Goal: Check status

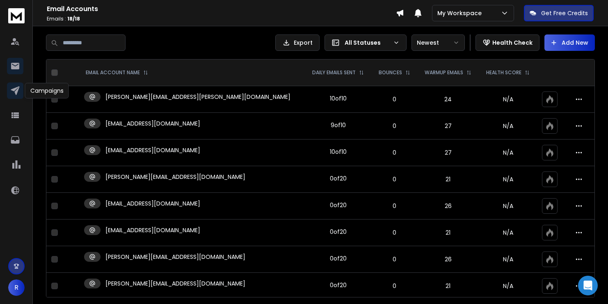
click at [16, 90] on icon at bounding box center [15, 90] width 9 height 9
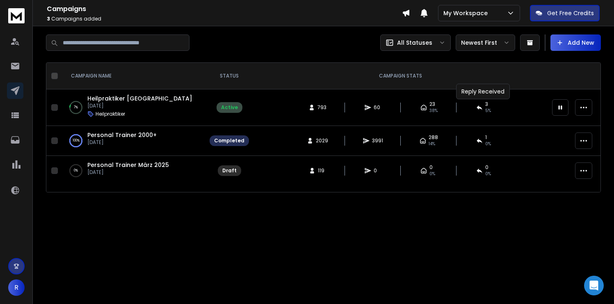
click at [486, 103] on span "3" at bounding box center [486, 104] width 3 height 7
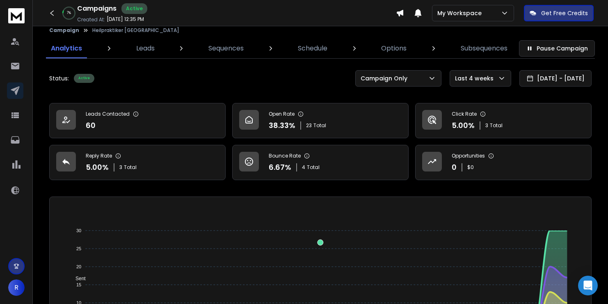
scroll to position [9, 0]
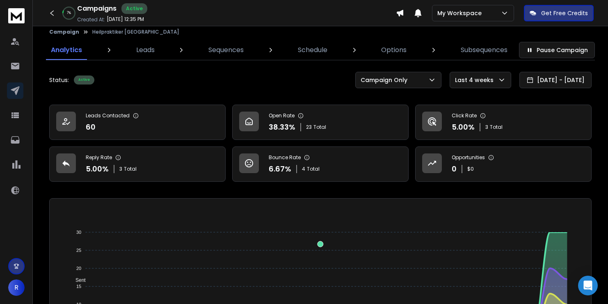
click at [96, 158] on p "Reply Rate" at bounding box center [99, 157] width 26 height 7
